Goal: Task Accomplishment & Management: Manage account settings

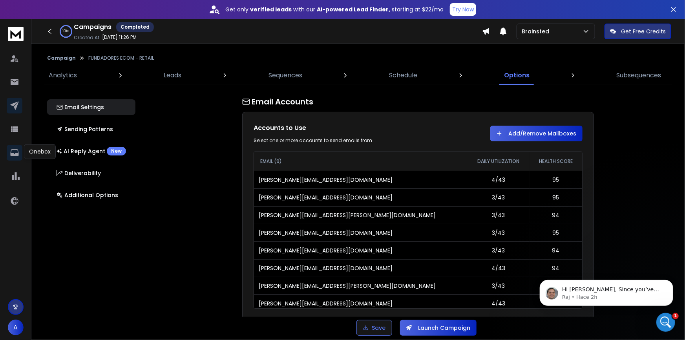
click at [13, 153] on icon at bounding box center [14, 152] width 8 height 7
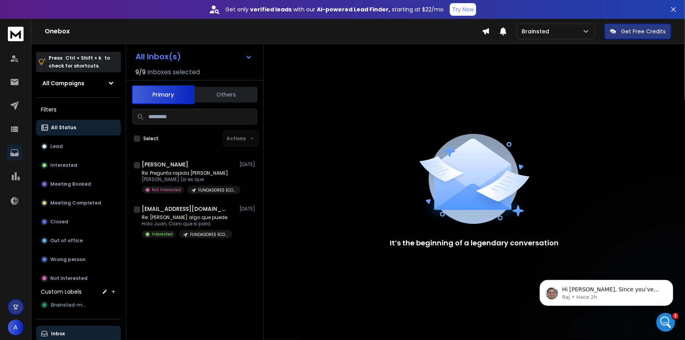
click at [224, 95] on button "Others" at bounding box center [226, 94] width 63 height 17
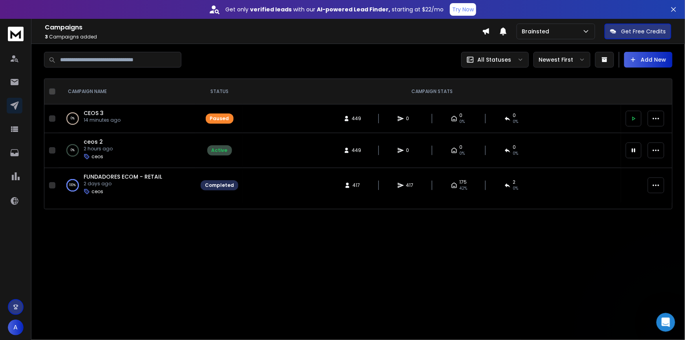
scroll to position [185, 0]
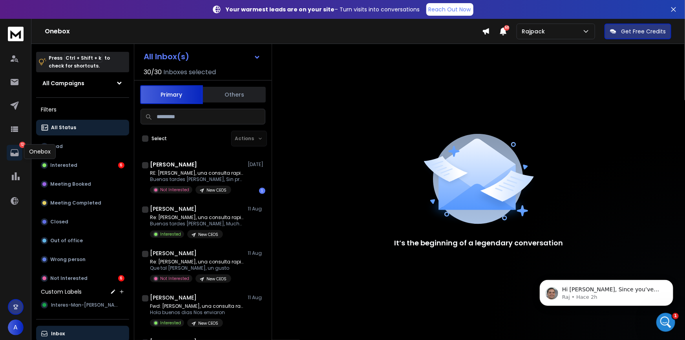
scroll to position [571, 0]
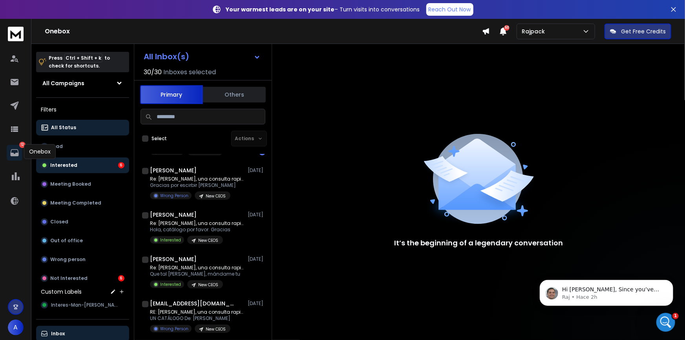
click at [93, 158] on button "Interested 6" at bounding box center [82, 165] width 93 height 16
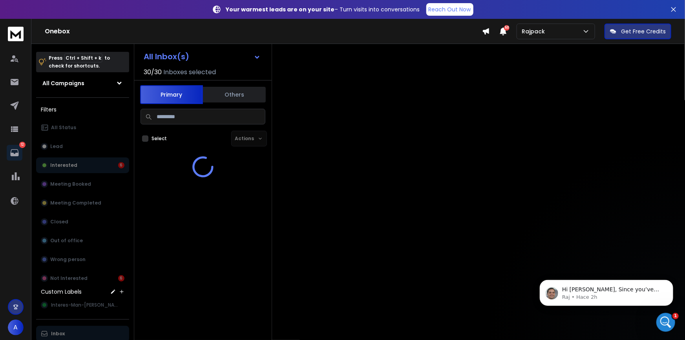
scroll to position [0, 0]
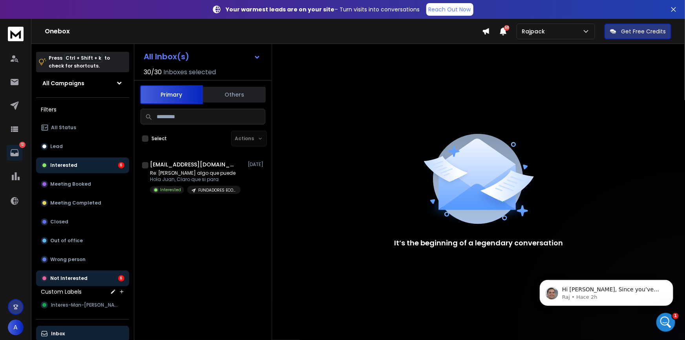
click at [87, 274] on button "Not Interested 6" at bounding box center [82, 278] width 93 height 16
click at [102, 161] on button "Interested 6" at bounding box center [82, 165] width 93 height 16
click at [16, 150] on icon at bounding box center [14, 152] width 9 height 9
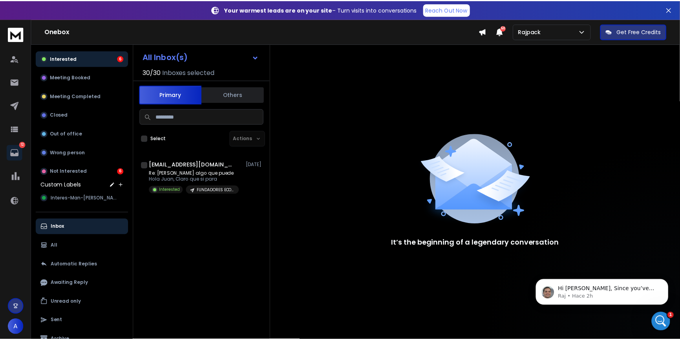
scroll to position [71, 0]
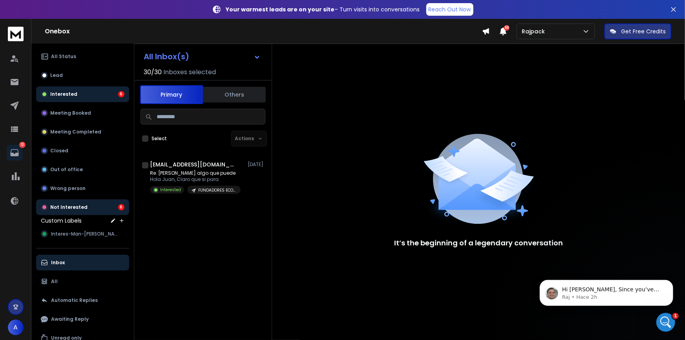
click at [71, 205] on p "Not Interested" at bounding box center [68, 207] width 37 height 6
click at [102, 93] on button "Interested 6" at bounding box center [82, 94] width 93 height 16
click at [18, 85] on icon at bounding box center [14, 81] width 9 height 9
